Goal: Task Accomplishment & Management: Manage account settings

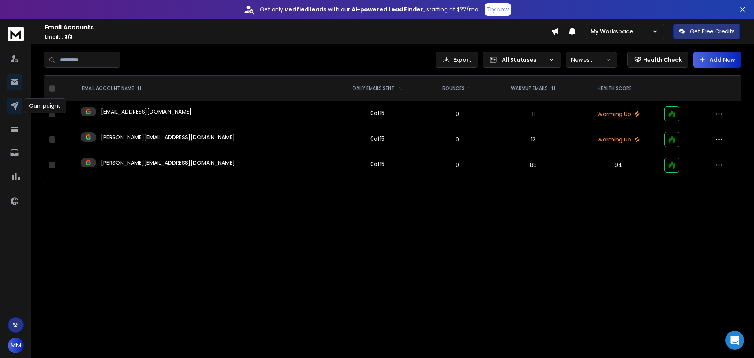
click at [15, 105] on icon at bounding box center [14, 105] width 9 height 9
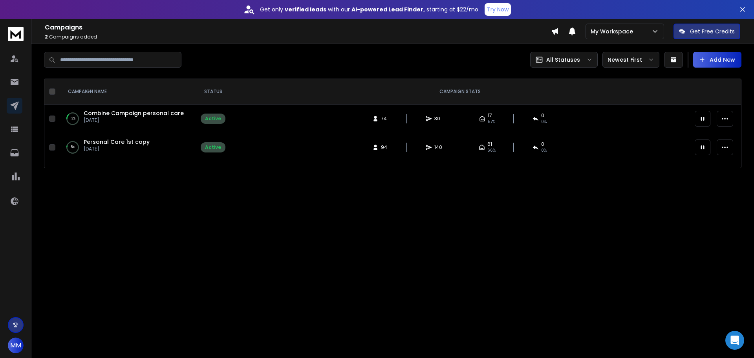
click at [730, 115] on button "button" at bounding box center [725, 119] width 17 height 16
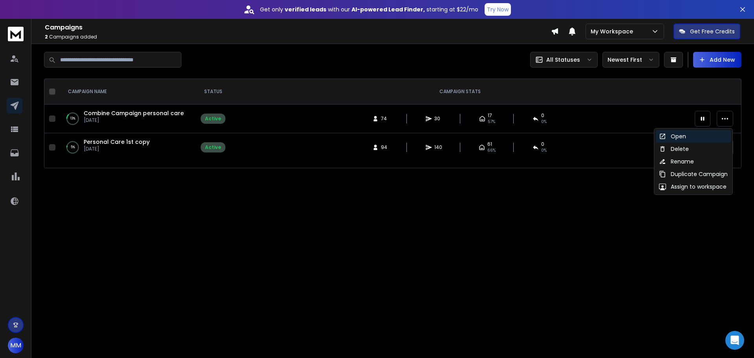
click at [730, 115] on button "button" at bounding box center [725, 119] width 17 height 16
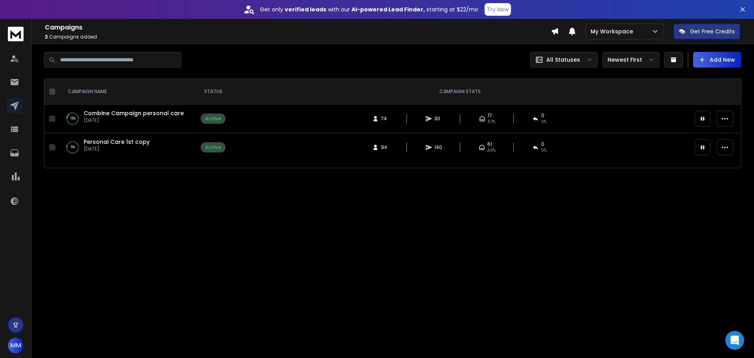
click at [730, 115] on button "button" at bounding box center [725, 119] width 17 height 16
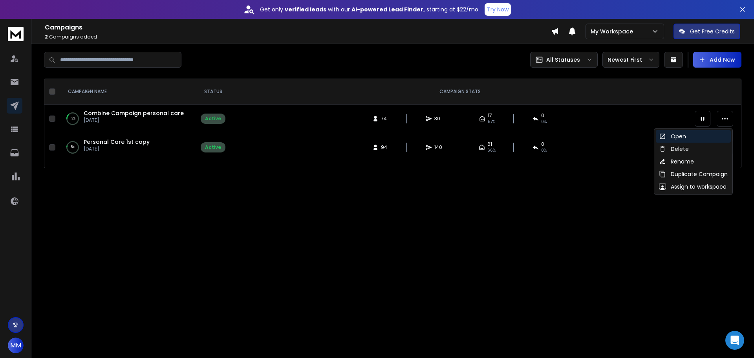
click at [409, 186] on div "Get only verified leads with our AI-powered Lead Finder, starting at $22/mo Try…" at bounding box center [377, 179] width 754 height 358
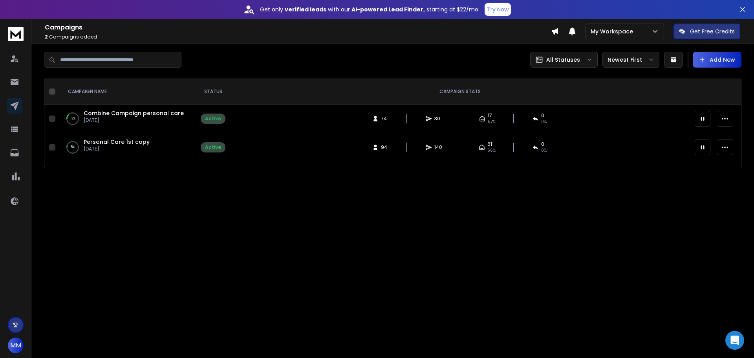
click at [380, 149] on div "94" at bounding box center [381, 147] width 24 height 6
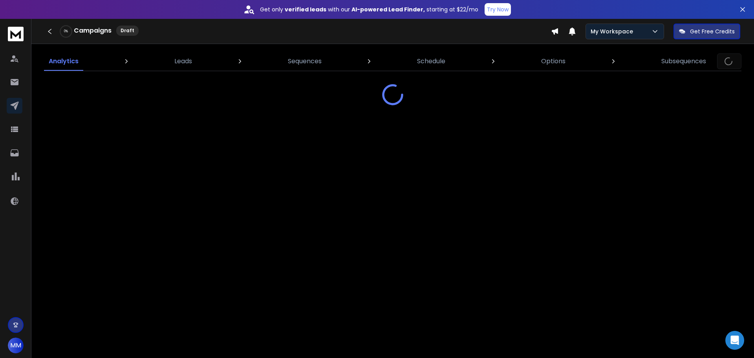
click at [614, 28] on p "My Workspace" at bounding box center [614, 32] width 46 height 8
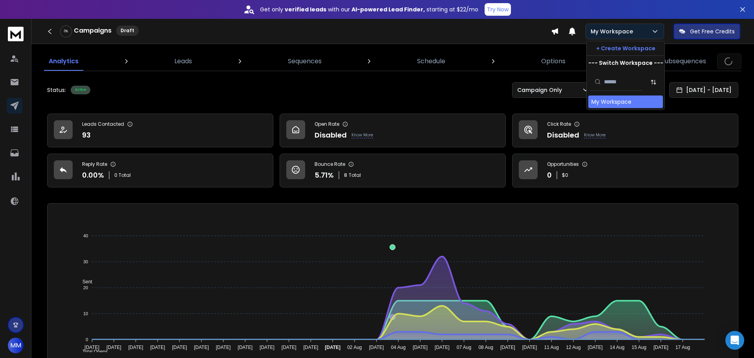
click at [614, 28] on p "My Workspace" at bounding box center [614, 32] width 46 height 8
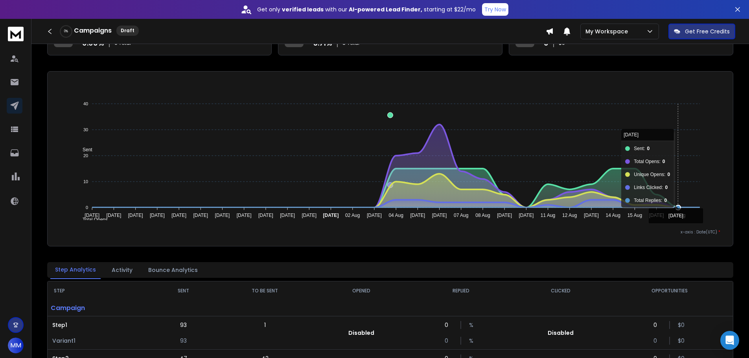
scroll to position [146, 0]
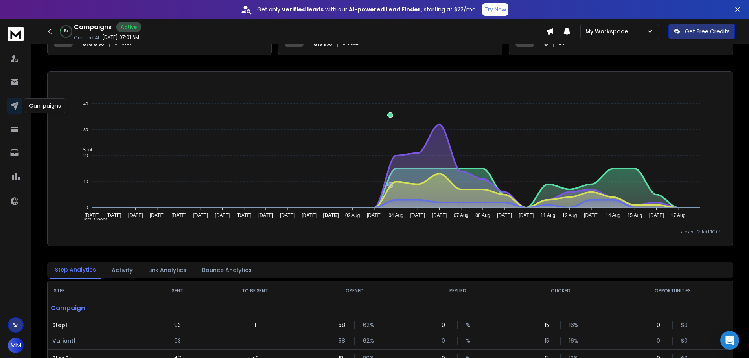
click at [15, 103] on icon at bounding box center [14, 105] width 8 height 8
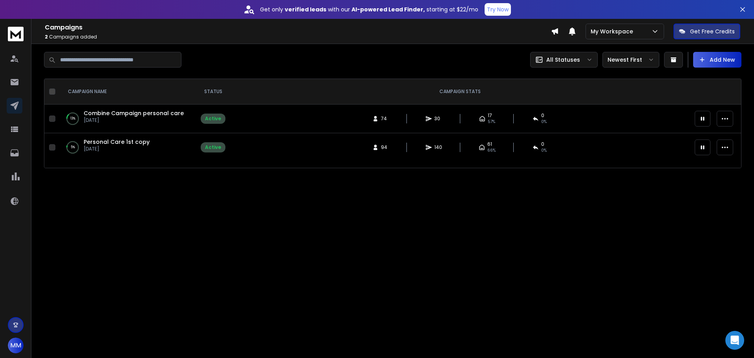
click at [732, 120] on button "button" at bounding box center [725, 119] width 17 height 16
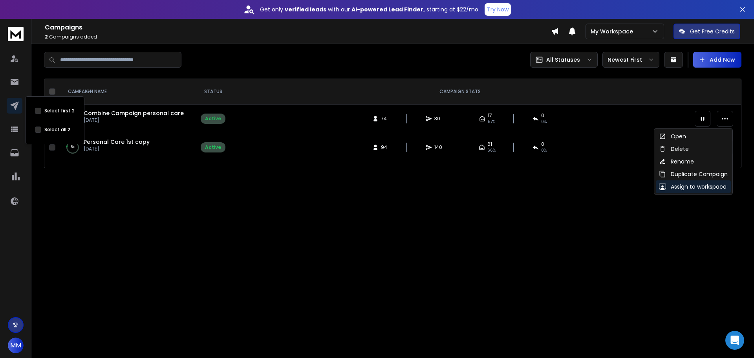
click at [53, 90] on button "Select first 2" at bounding box center [52, 91] width 6 height 6
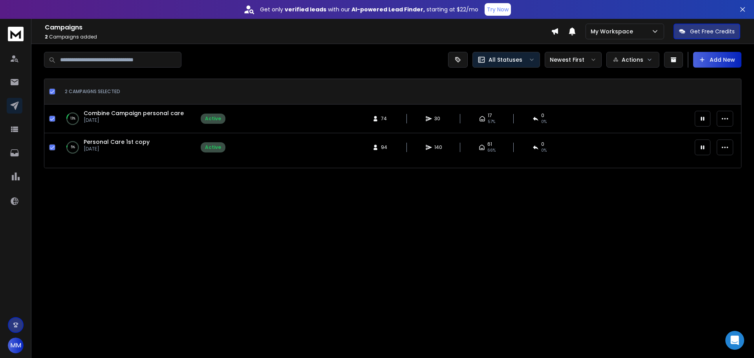
click at [538, 63] on button "All Statuses" at bounding box center [507, 60] width 68 height 16
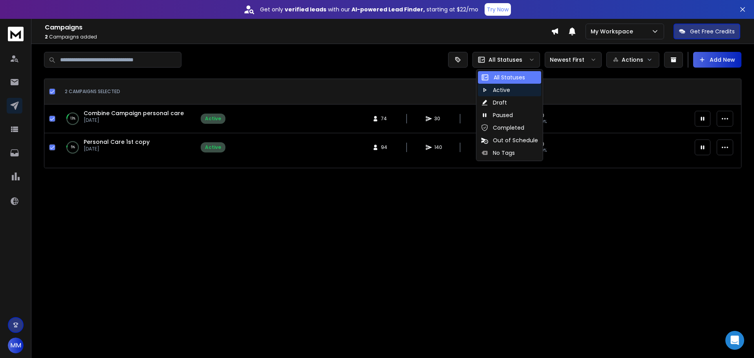
click at [485, 90] on icon at bounding box center [484, 89] width 7 height 7
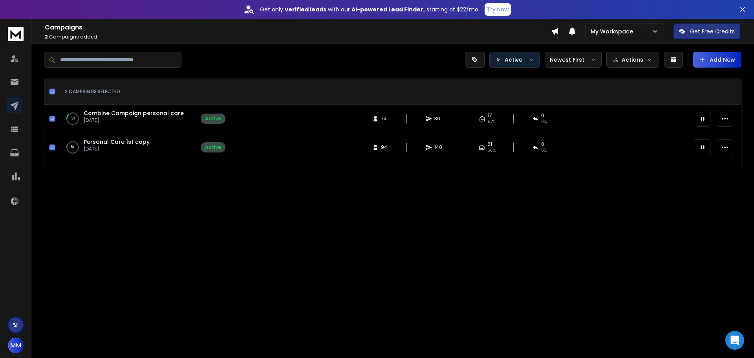
click at [528, 59] on div "Active" at bounding box center [515, 60] width 40 height 8
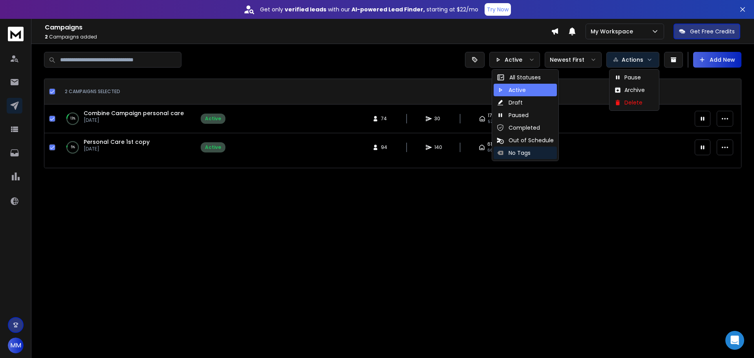
click at [642, 62] on button "Actions" at bounding box center [633, 60] width 53 height 16
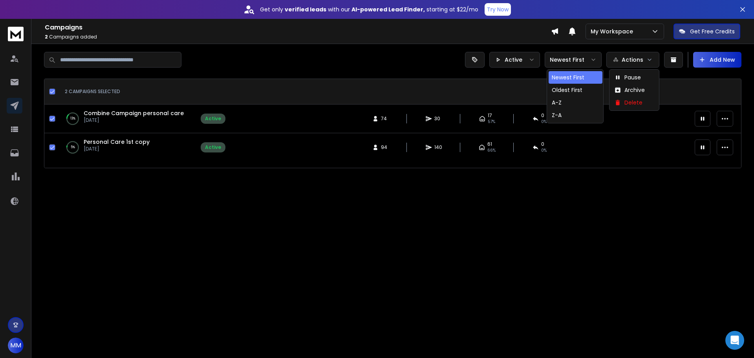
click at [591, 58] on button "Newest First" at bounding box center [573, 60] width 57 height 16
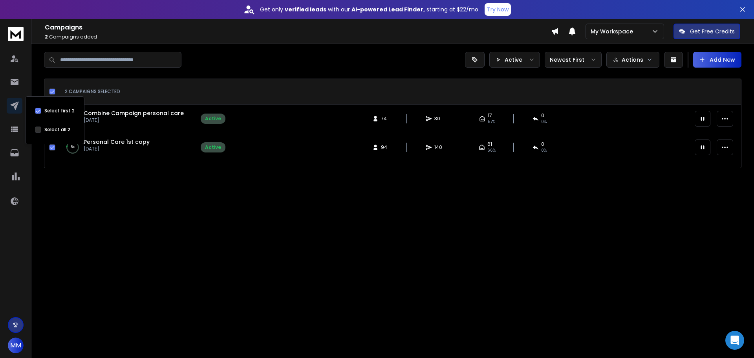
click at [53, 92] on button "Select first 2" at bounding box center [52, 91] width 6 height 6
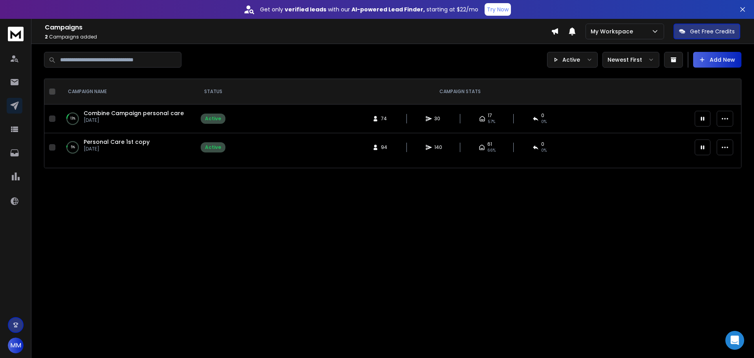
click at [227, 222] on div "Get only verified leads with our AI-powered Lead Finder, starting at $22/mo Try…" at bounding box center [377, 179] width 754 height 358
